Goal: Task Accomplishment & Management: Manage account settings

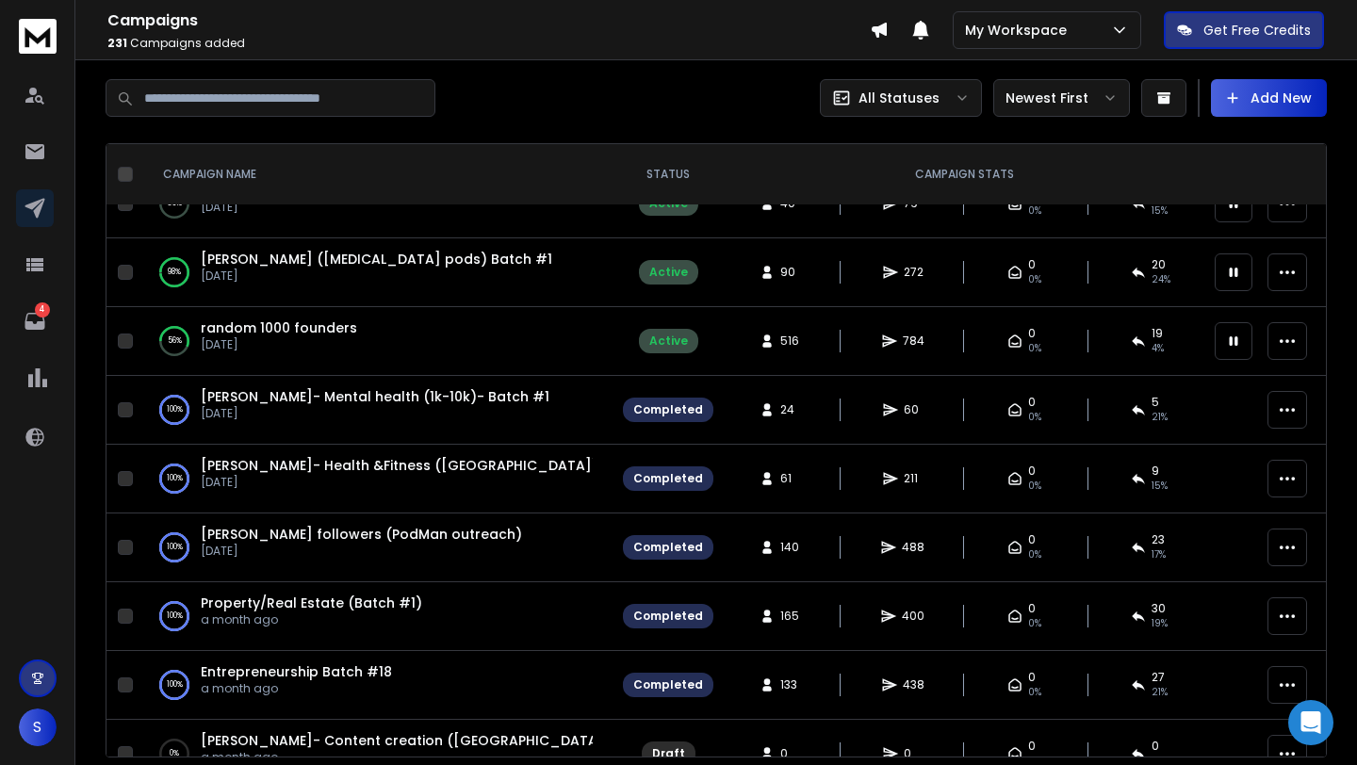
scroll to position [102, 0]
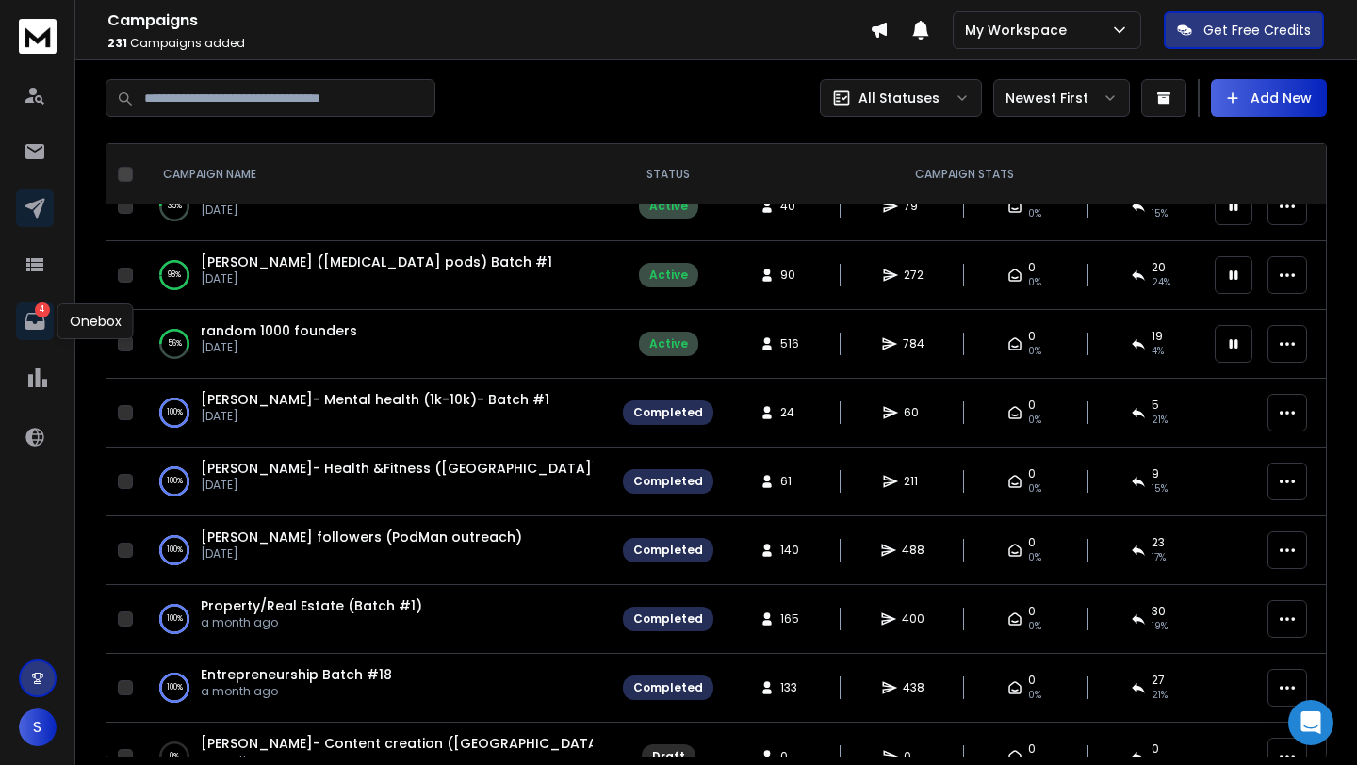
click at [19, 316] on link "4" at bounding box center [35, 321] width 38 height 38
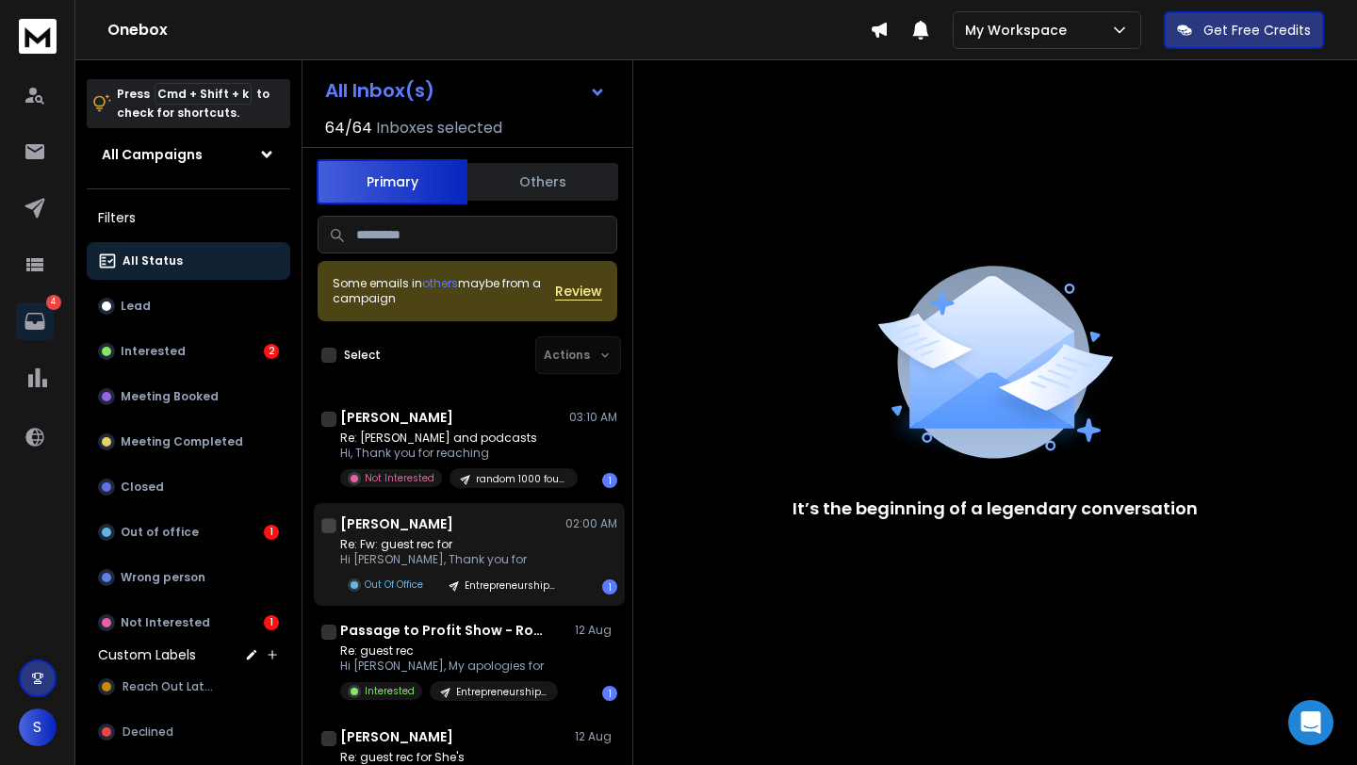
click at [481, 503] on div "[PERSON_NAME] 02:00 AM Re: Fw: guest rec for Hi [PERSON_NAME], Thank you for Ou…" at bounding box center [469, 554] width 311 height 103
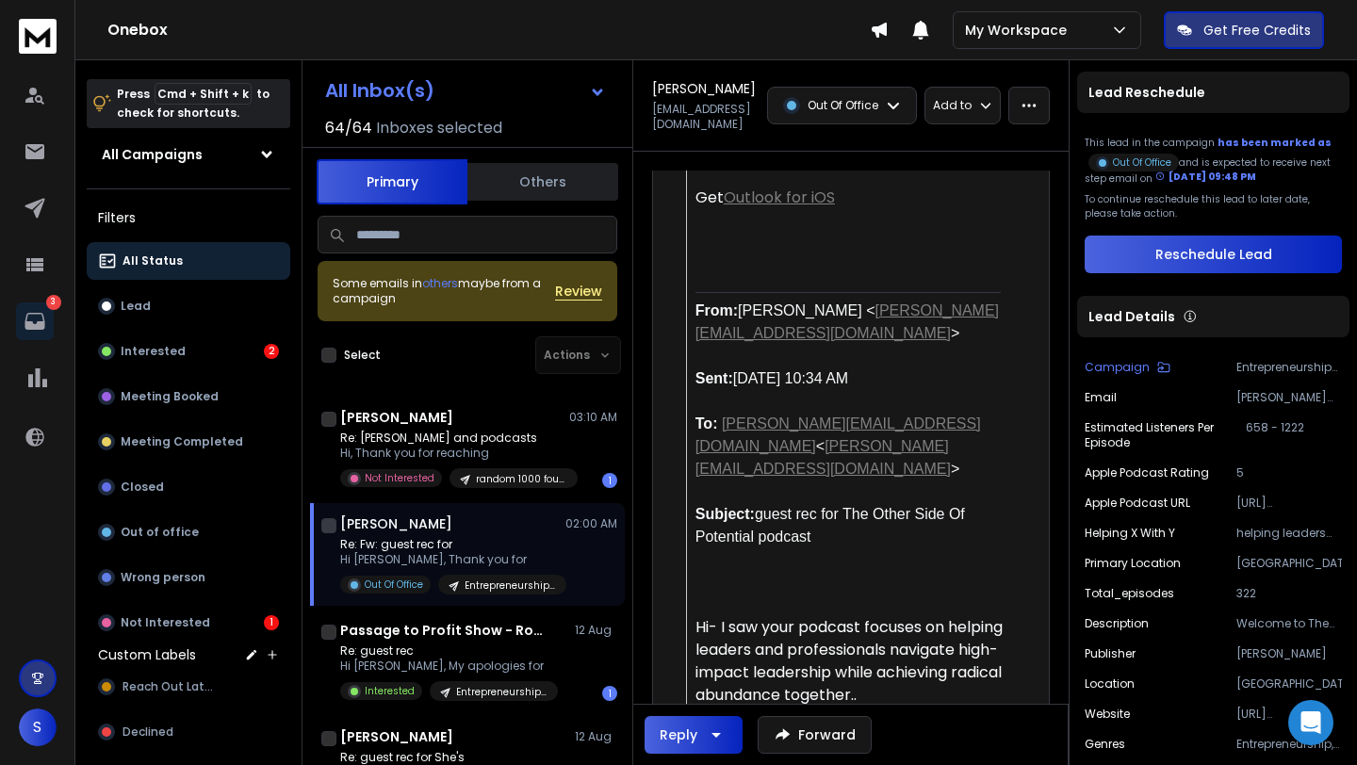
scroll to position [979, 0]
click at [878, 100] on p "Out Of Office" at bounding box center [843, 105] width 71 height 15
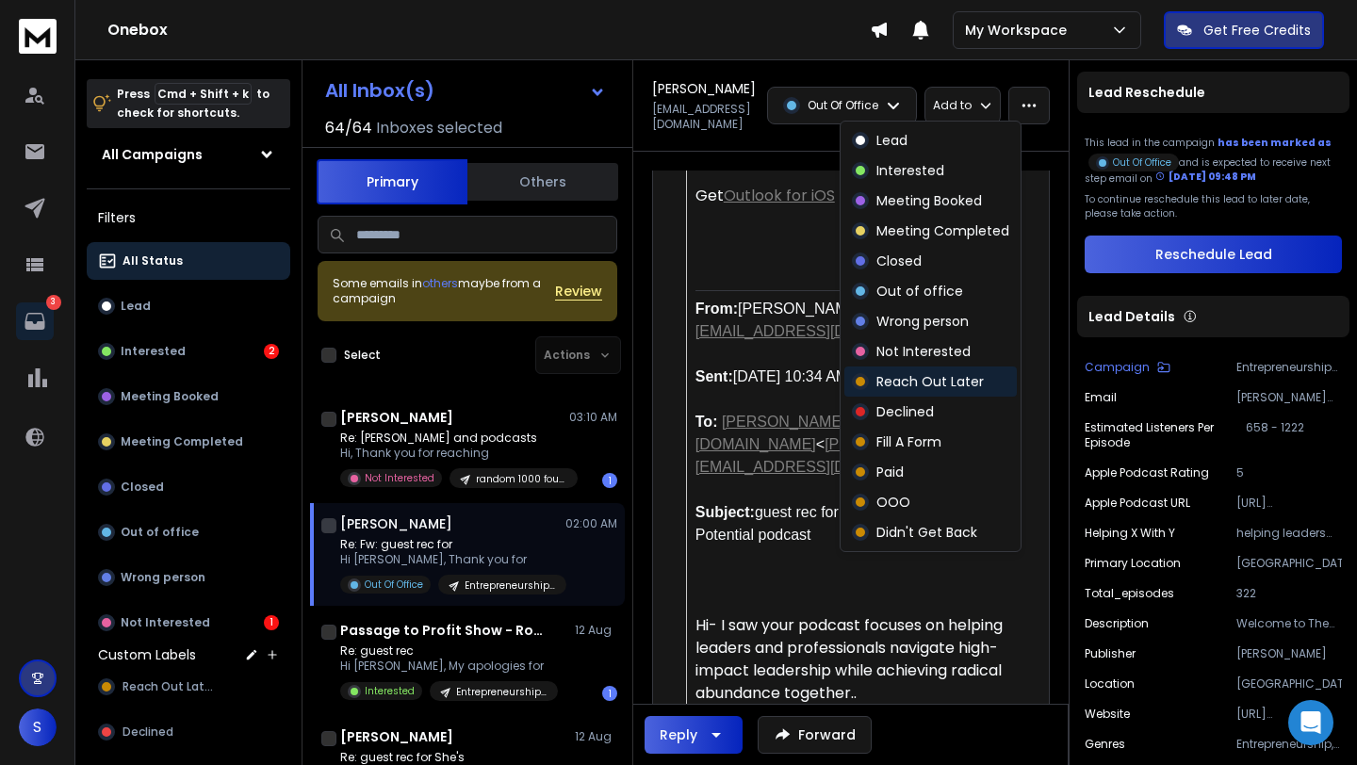
click at [897, 390] on p "Reach Out Later" at bounding box center [929, 381] width 107 height 19
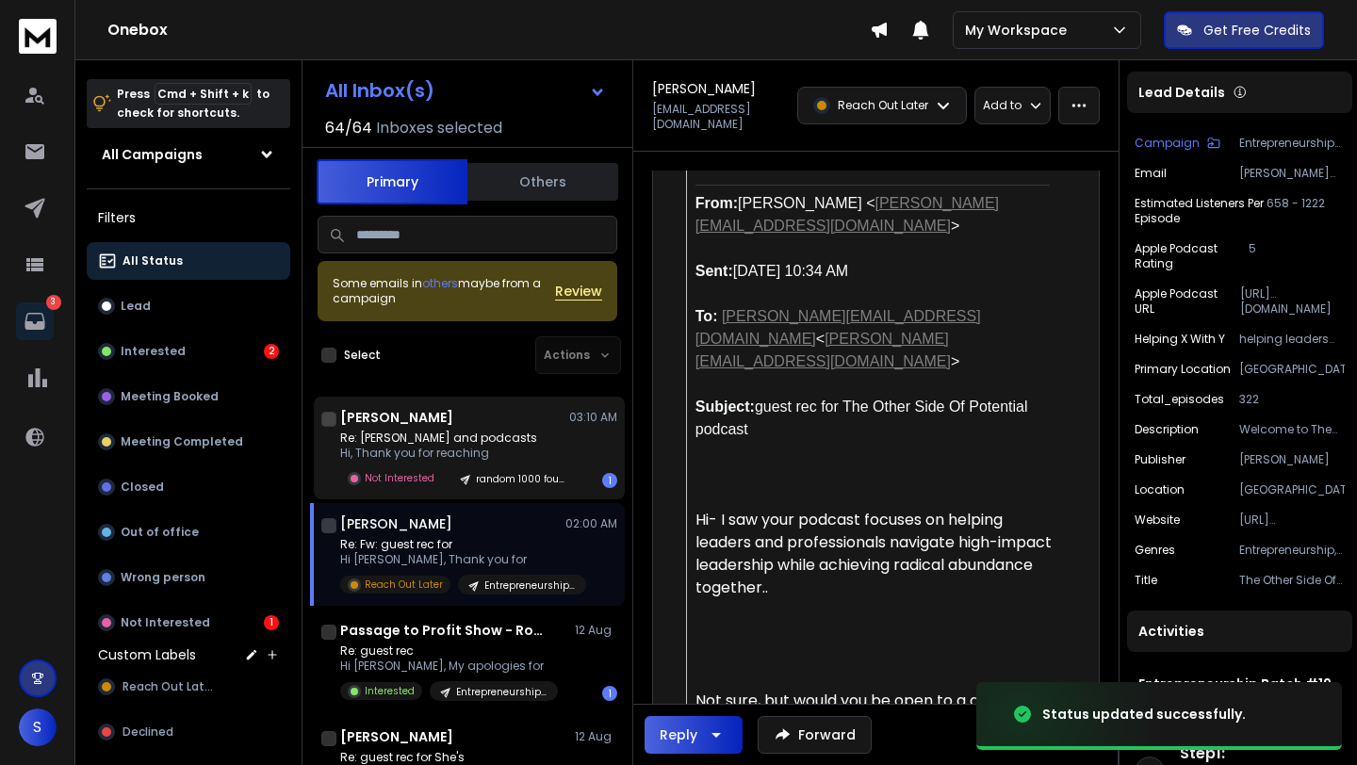
scroll to position [953, 0]
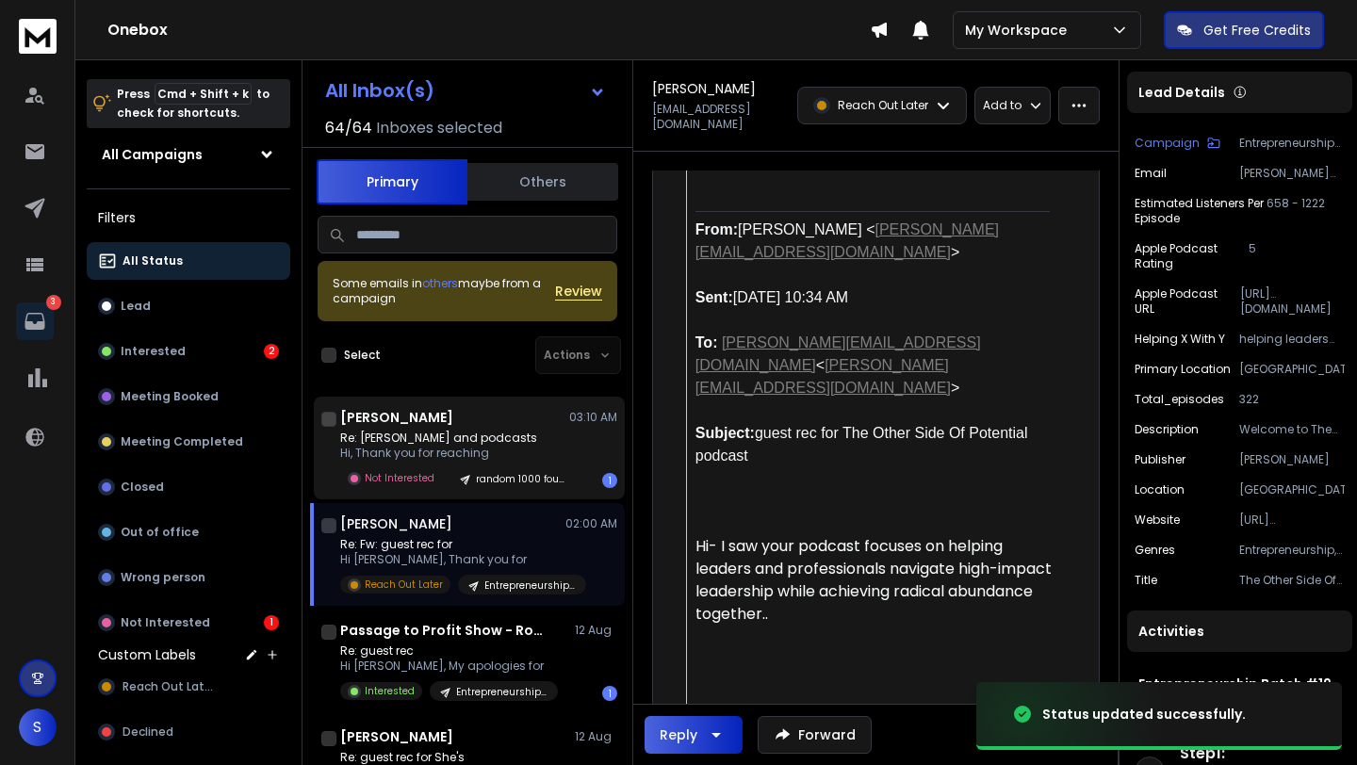
click at [544, 453] on p "Hi, Thank you for reaching" at bounding box center [453, 453] width 226 height 15
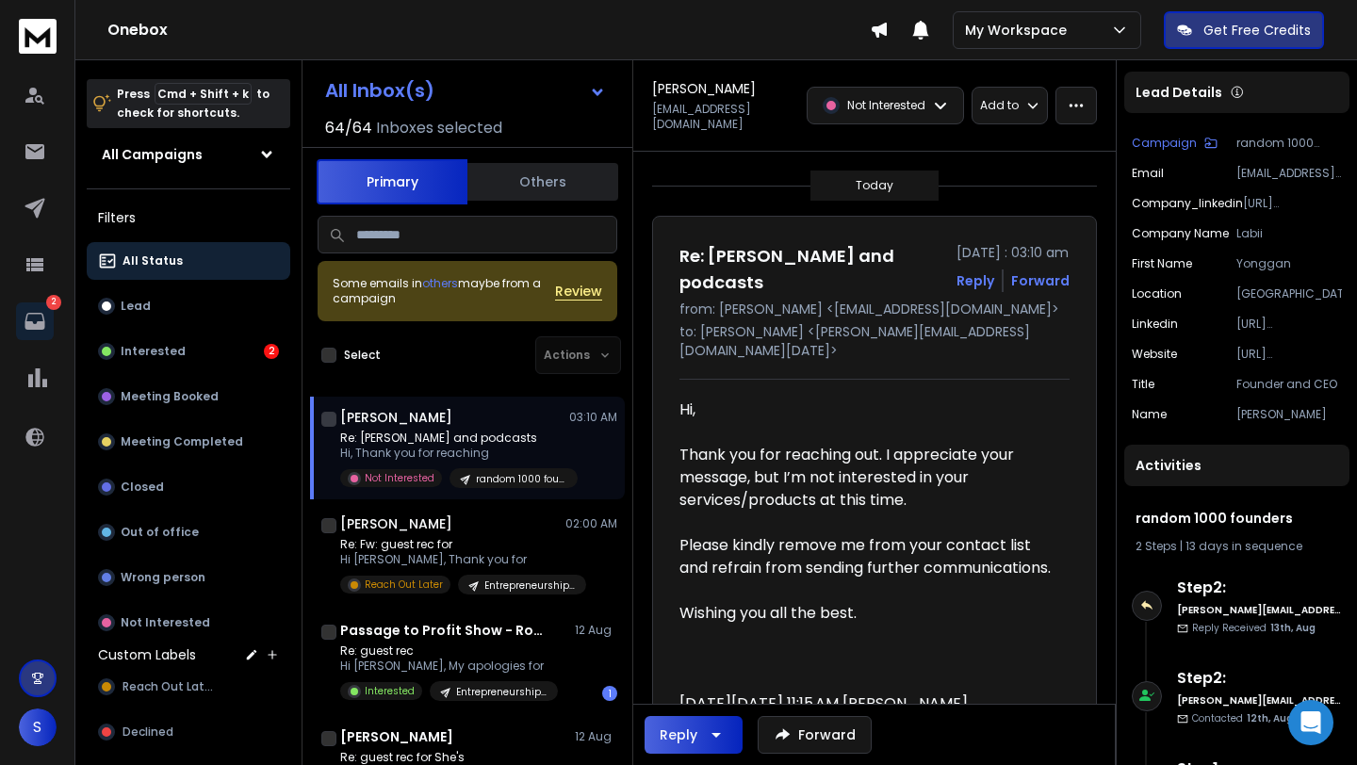
click at [1076, 108] on button "button" at bounding box center [1075, 106] width 41 height 38
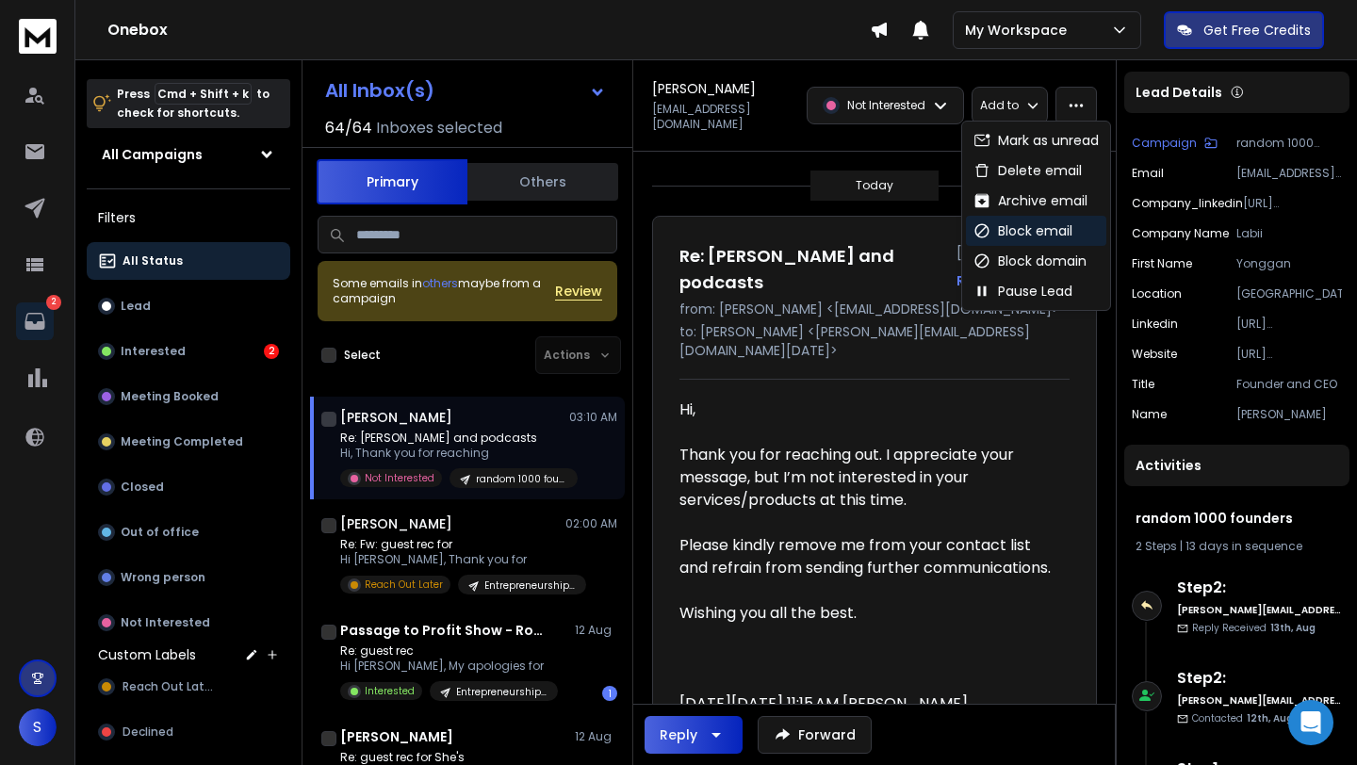
click at [1022, 237] on div "Block email" at bounding box center [1022, 230] width 99 height 19
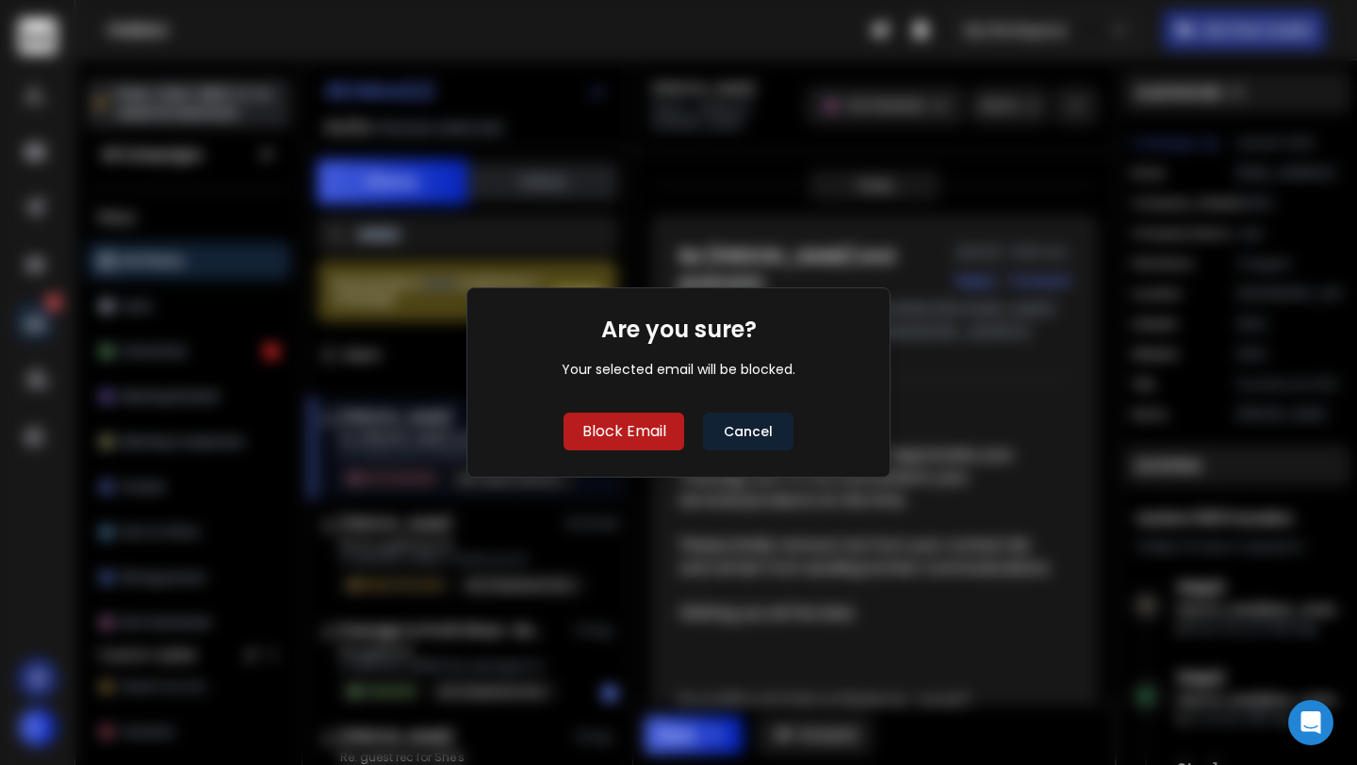
click at [667, 429] on button "Block Email" at bounding box center [624, 432] width 121 height 38
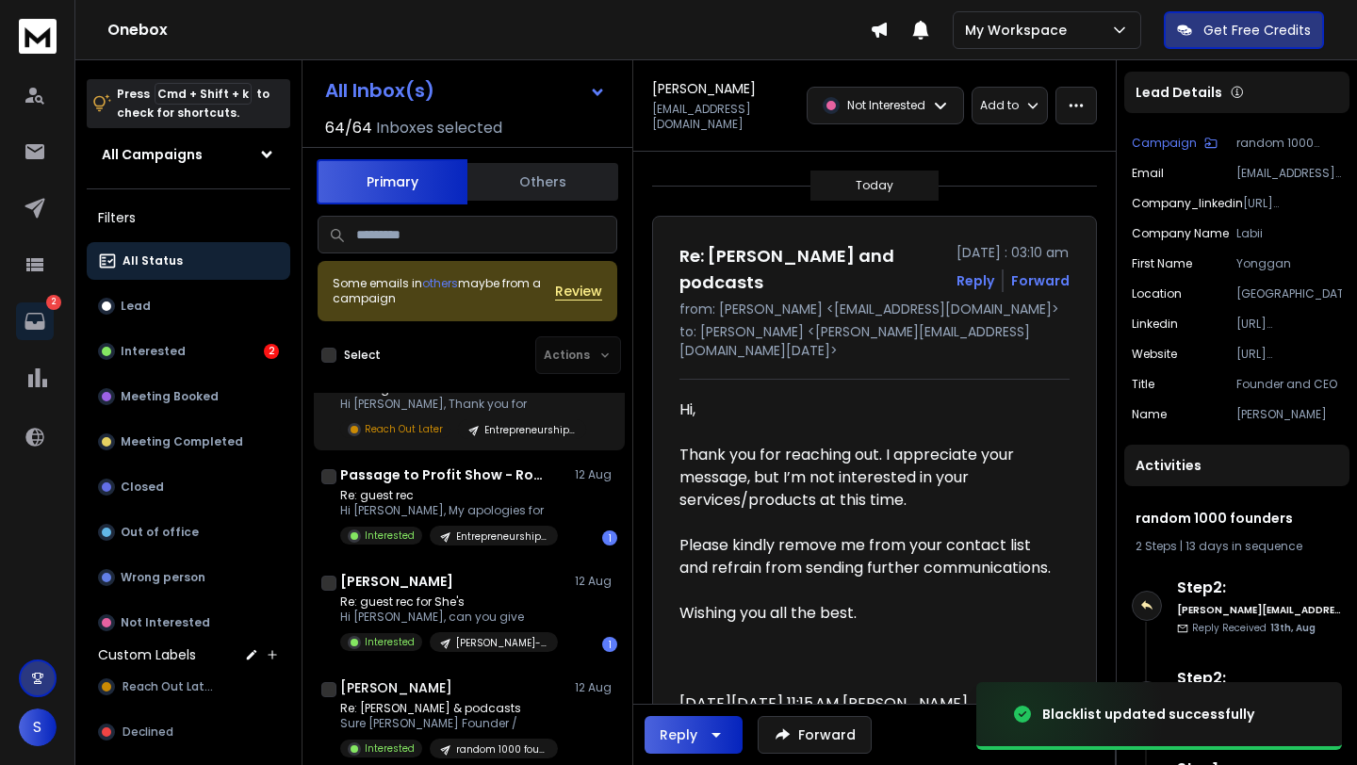
scroll to position [162, 0]
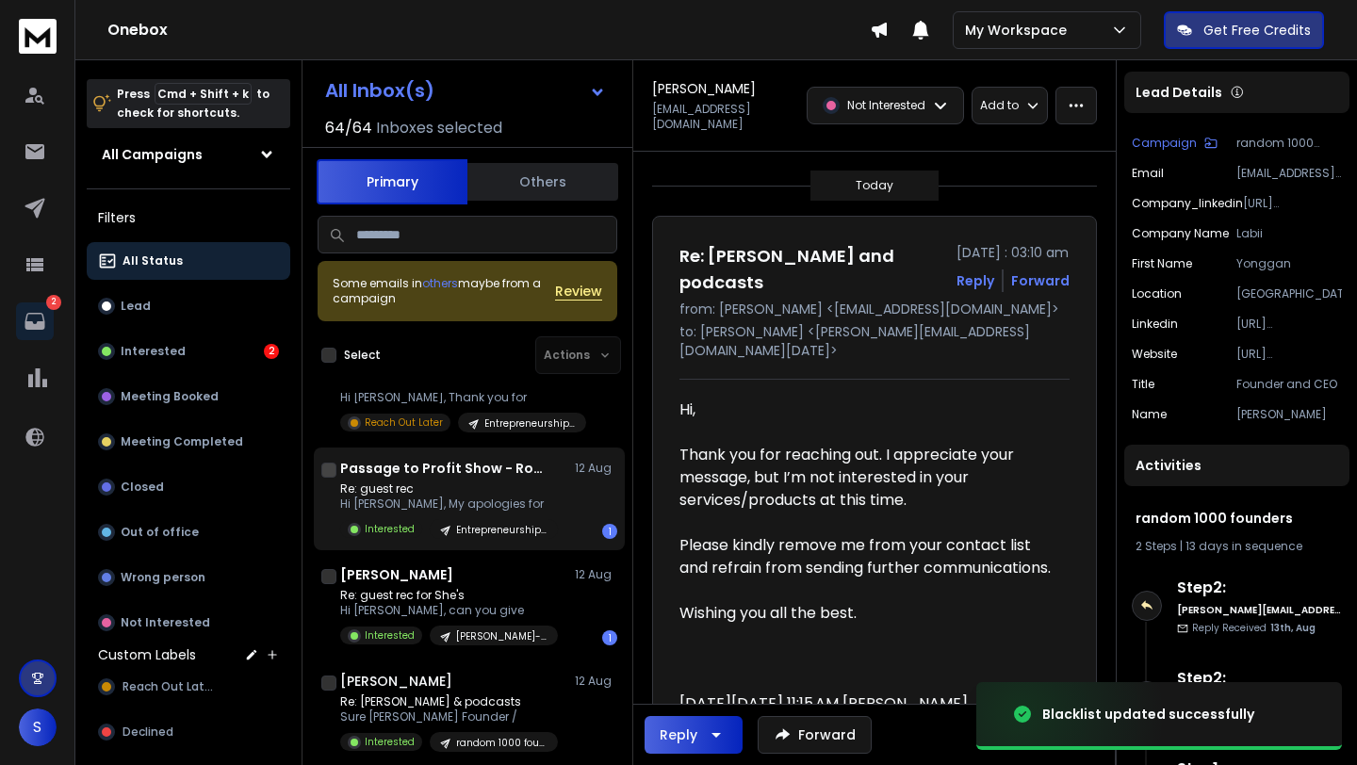
click at [531, 492] on p "Re: guest rec" at bounding box center [449, 489] width 218 height 15
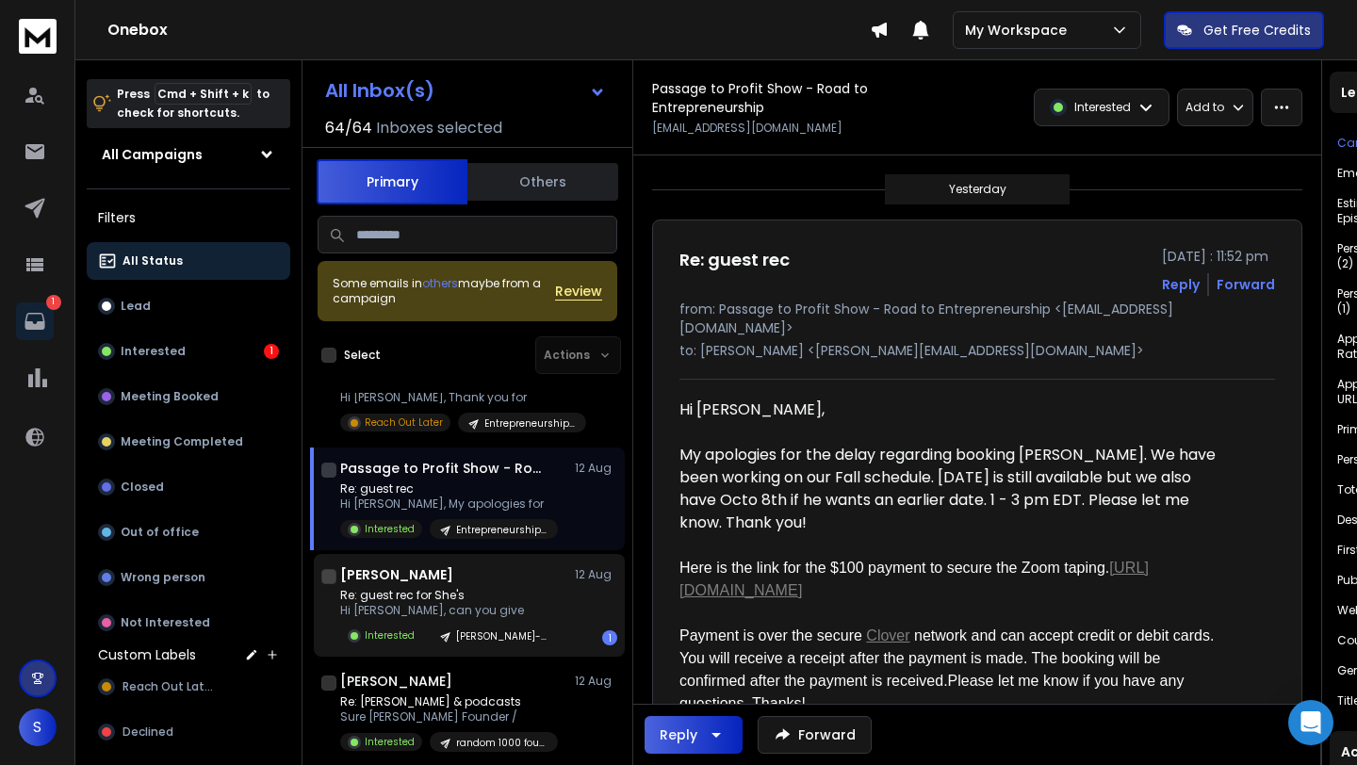
click at [516, 581] on div "[PERSON_NAME] [DATE]" at bounding box center [478, 574] width 277 height 19
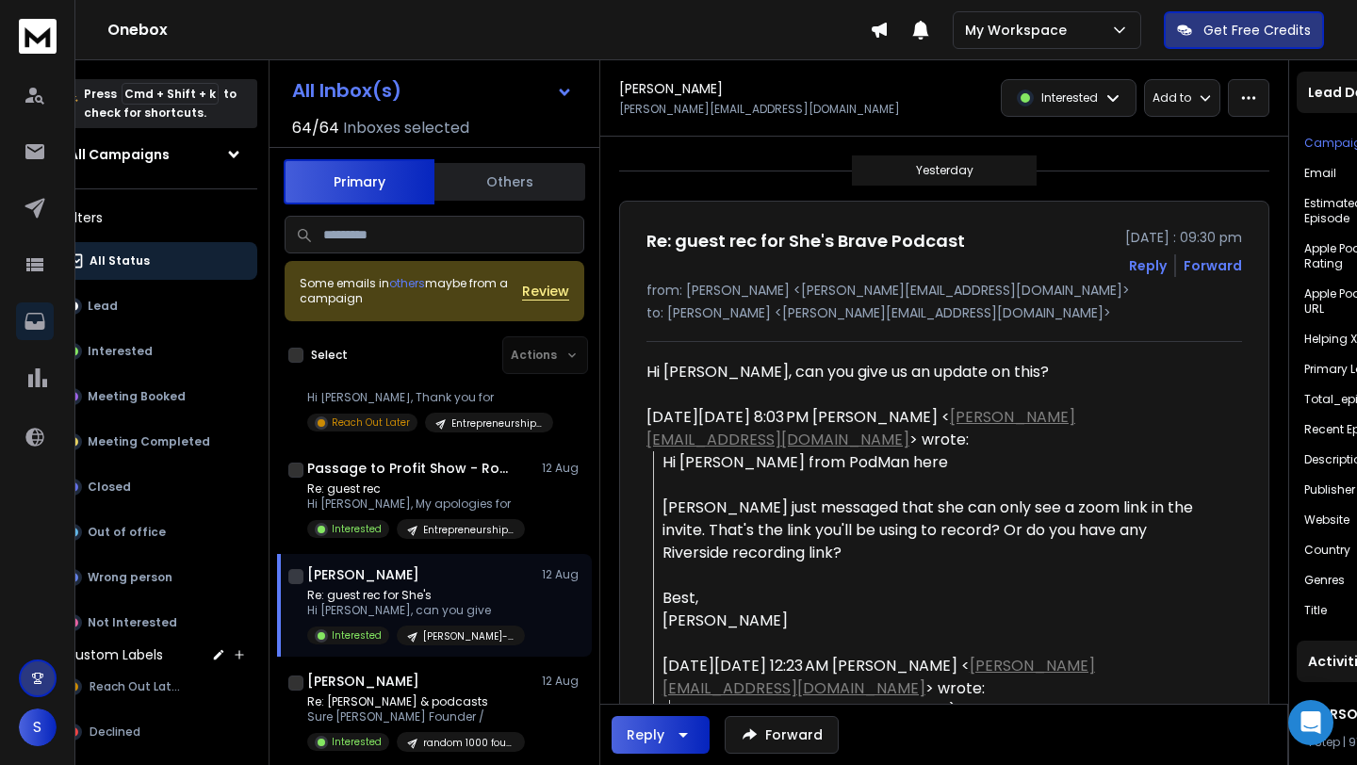
scroll to position [0, 0]
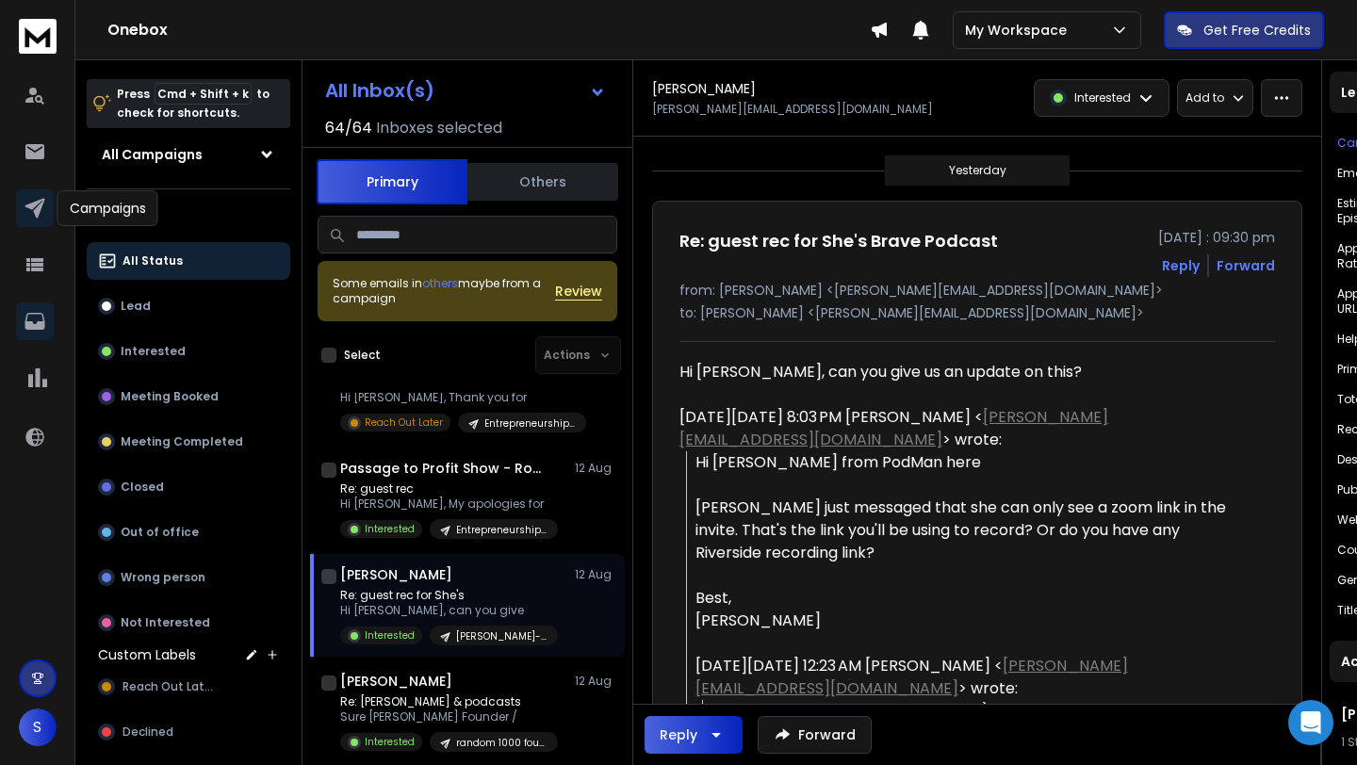
click at [32, 218] on icon at bounding box center [35, 208] width 23 height 23
